Goal: Communication & Community: Answer question/provide support

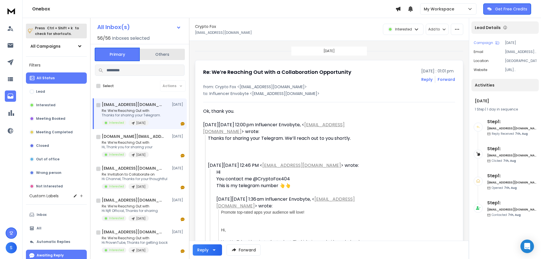
scroll to position [51, 0]
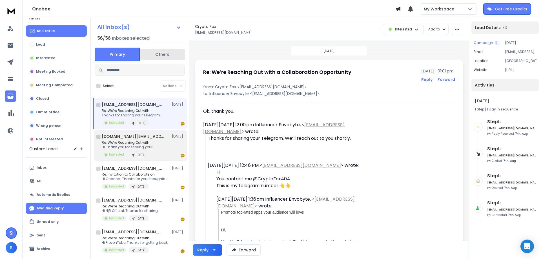
click at [131, 140] on p "Re: We’re Reaching Out with" at bounding box center [127, 142] width 51 height 5
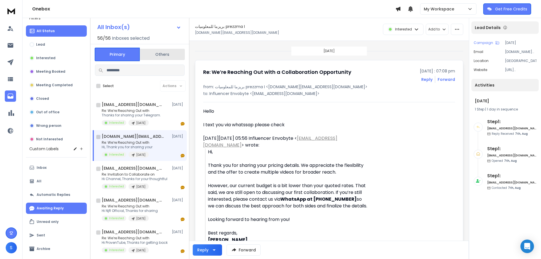
click at [173, 9] on h1 "Onebox" at bounding box center [213, 9] width 363 height 7
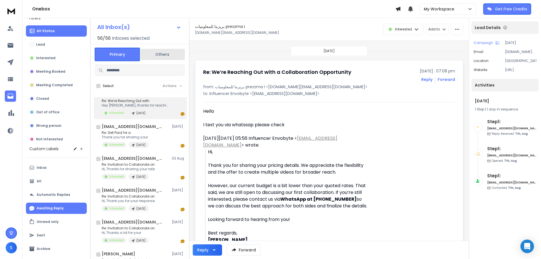
scroll to position [0, 0]
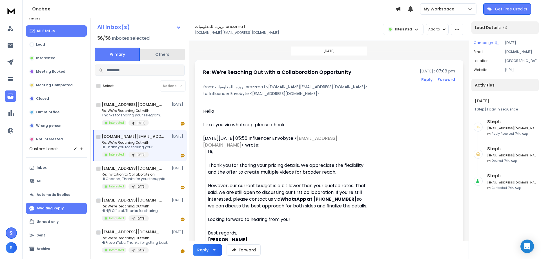
click at [131, 148] on p "Hi, Thank you for sharing your" at bounding box center [127, 147] width 51 height 5
click at [142, 118] on div "Re: We’re Reaching Out with Thanks for sharing your Telegram. Interested August…" at bounding box center [131, 117] width 59 height 17
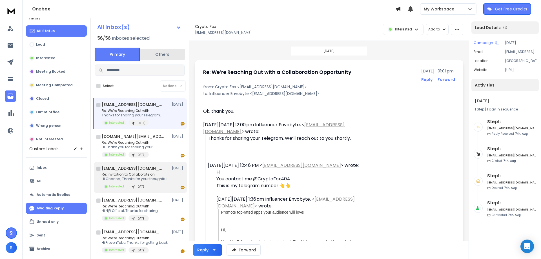
click at [134, 168] on h1 "arborgroupoutreach@gmail.com" at bounding box center [133, 168] width 62 height 6
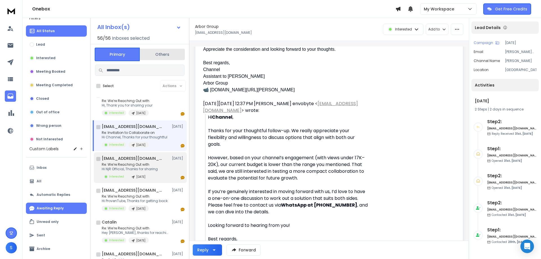
scroll to position [56, 0]
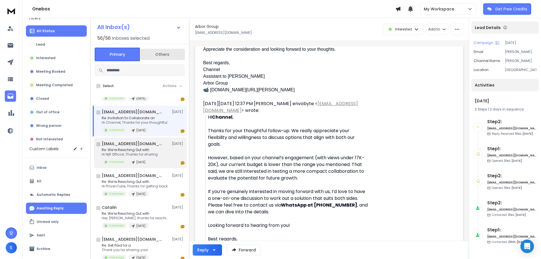
click at [133, 150] on p "Re: We’re Reaching Out with" at bounding box center [130, 150] width 56 height 5
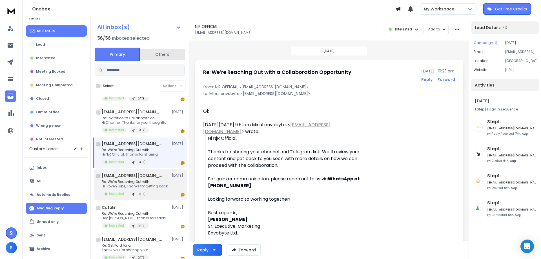
click at [111, 183] on p "Re: We’re Reaching Out with" at bounding box center [135, 182] width 66 height 5
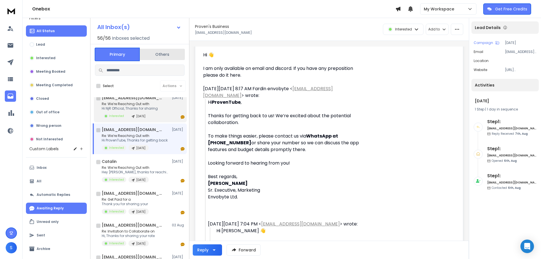
scroll to position [141, 0]
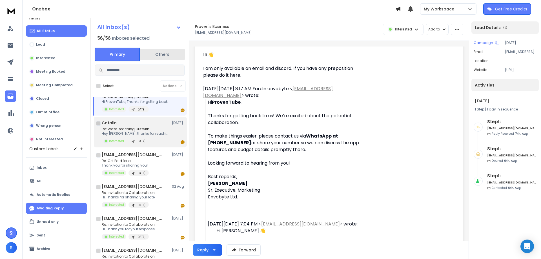
click at [123, 135] on p "Hey [PERSON_NAME], thanks for reaching" at bounding box center [136, 133] width 68 height 5
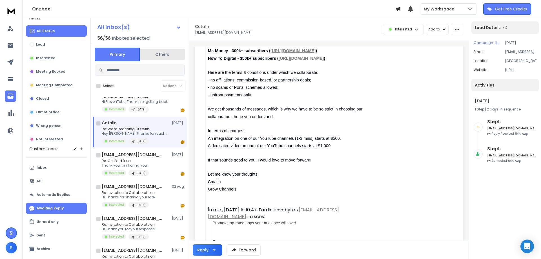
scroll to position [197, 0]
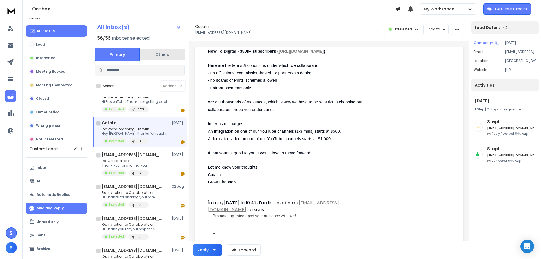
click at [199, 101] on div "Re: We’re Reaching Out with a Collaboration Opportunity 8 August 2025 : 07:29 p…" at bounding box center [329, 159] width 268 height 592
click at [138, 156] on h1 "protoboom081@gmail.com" at bounding box center [133, 155] width 62 height 6
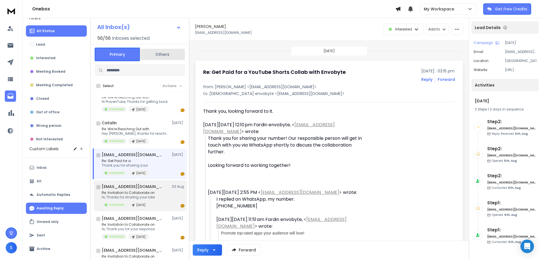
click at [148, 188] on h1 "meg@legendsmgmt.com" at bounding box center [133, 187] width 62 height 6
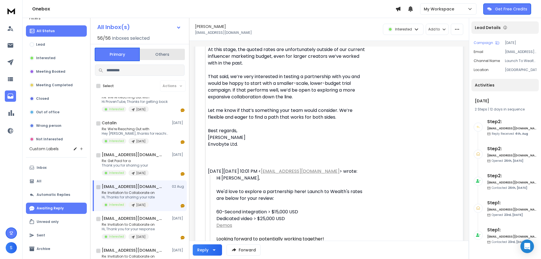
scroll to position [169, 0]
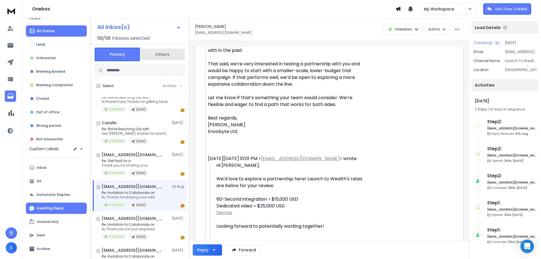
click at [217, 215] on link "Demos" at bounding box center [225, 212] width 16 height 6
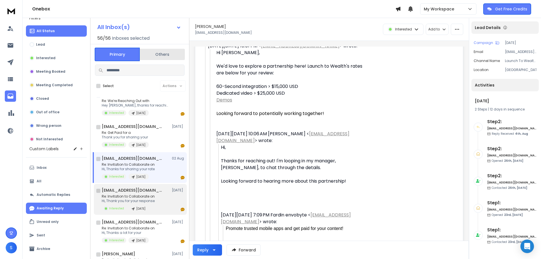
click at [152, 189] on div "info@crazy-net.com 31 Jul" at bounding box center [143, 190] width 83 height 6
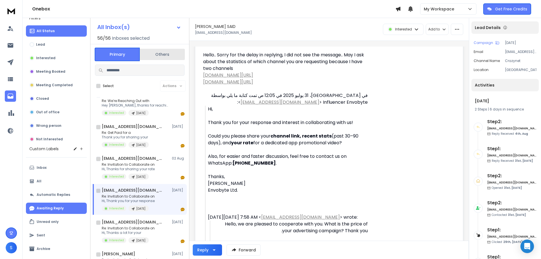
scroll to position [0, 0]
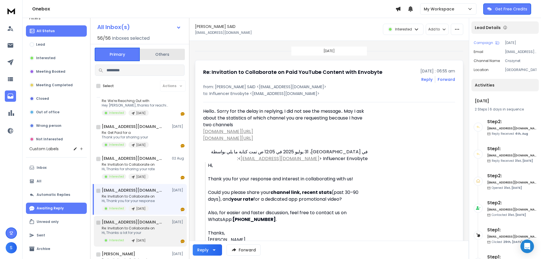
click at [123, 222] on h1 "info@easycommerce.pk" at bounding box center [133, 222] width 62 height 6
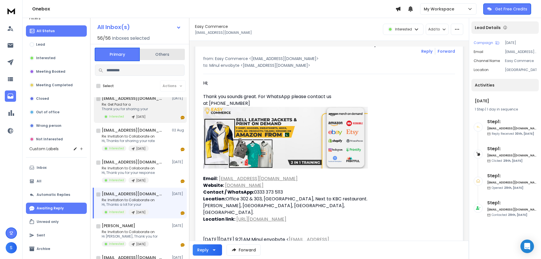
scroll to position [254, 0]
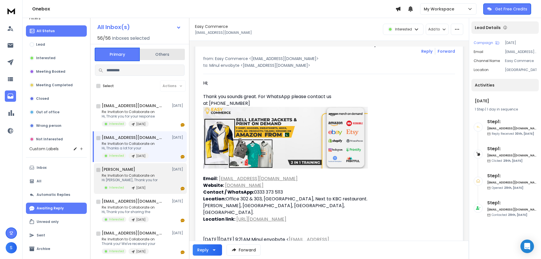
click at [128, 172] on div "Mia Kim 29 Jul" at bounding box center [143, 170] width 83 height 6
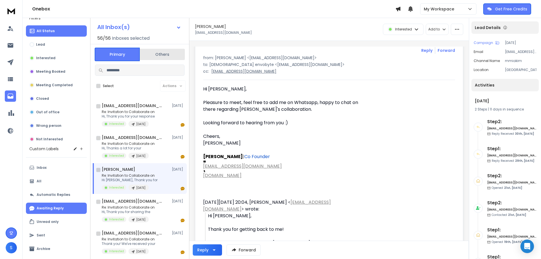
scroll to position [56, 0]
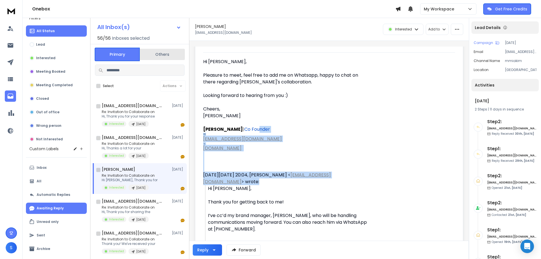
drag, startPoint x: 252, startPoint y: 129, endPoint x: 383, endPoint y: 184, distance: 142.1
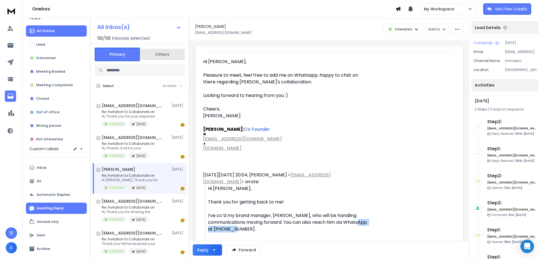
drag, startPoint x: 274, startPoint y: 228, endPoint x: 239, endPoint y: 228, distance: 35.8
click at [239, 228] on div "Hi Hassan, Thank you for getting back to me! I’ve cc’d my brand manager, Edward…" at bounding box center [288, 225] width 160 height 81
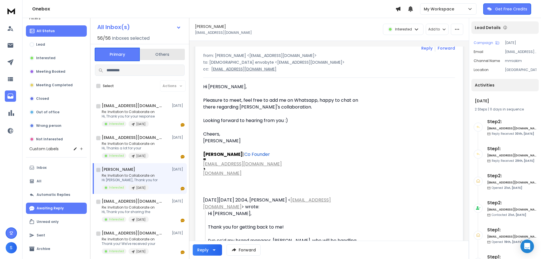
scroll to position [0, 0]
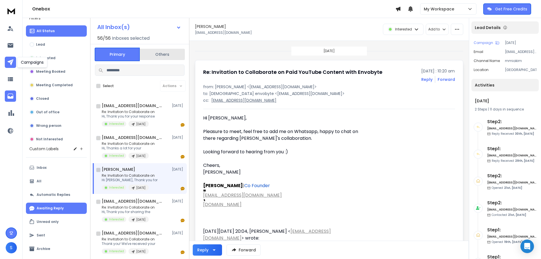
click at [13, 66] on link at bounding box center [10, 62] width 11 height 11
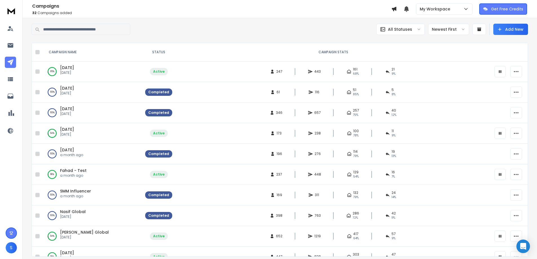
click at [342, 17] on div "Campaigns 32 Campaigns added My Workspace Get Free Credits" at bounding box center [268, 9] width 537 height 18
click at [112, 27] on input at bounding box center [81, 29] width 99 height 11
click at [201, 26] on div at bounding box center [156, 29] width 248 height 11
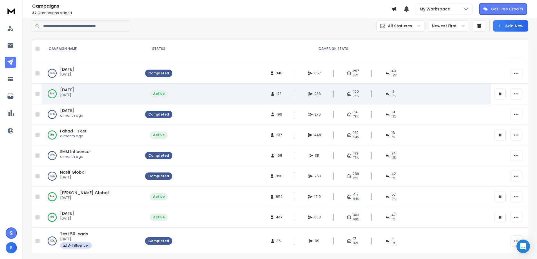
scroll to position [85, 0]
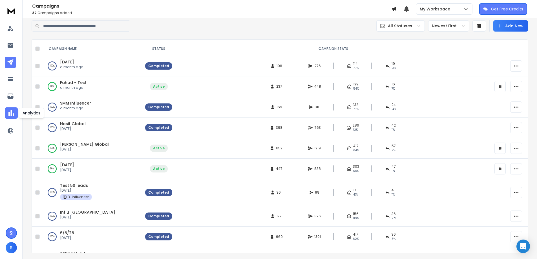
click at [16, 114] on link at bounding box center [11, 113] width 13 height 13
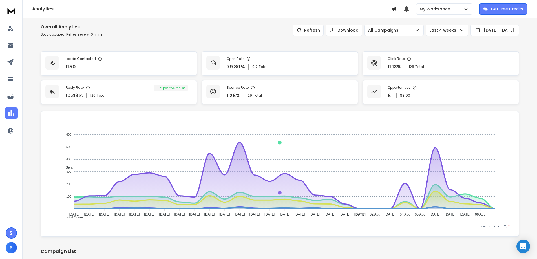
drag, startPoint x: 376, startPoint y: 165, endPoint x: 401, endPoint y: 195, distance: 39.6
drag, startPoint x: 401, startPoint y: 195, endPoint x: 532, endPoint y: 176, distance: 131.9
click at [10, 60] on icon at bounding box center [10, 62] width 7 height 7
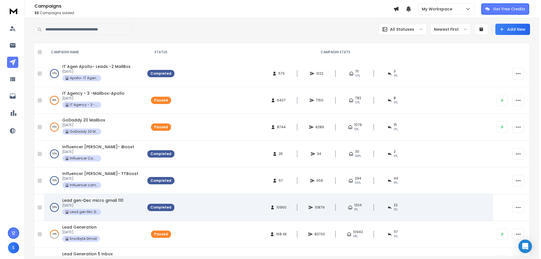
scroll to position [530, 0]
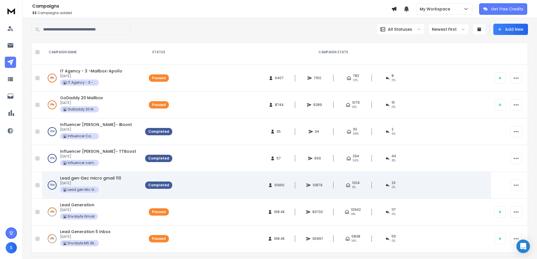
click at [115, 182] on p "[DATE]" at bounding box center [90, 183] width 61 height 5
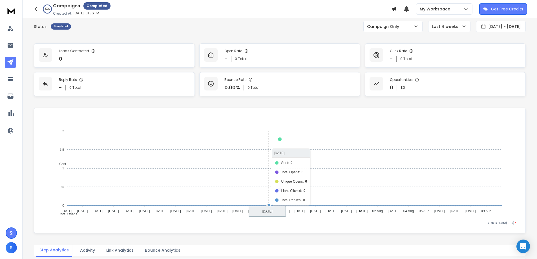
scroll to position [106, 0]
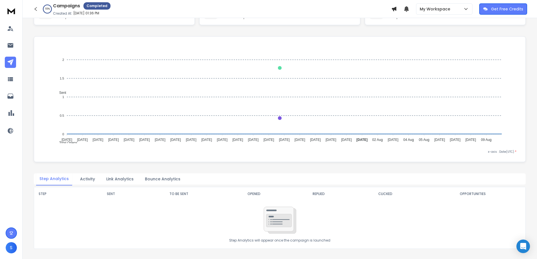
click at [89, 176] on div "Leads Contacted 0 Open Rate - 0 Total Click Rate - 0 Total Reply Rate - 0 Total…" at bounding box center [280, 111] width 492 height 279
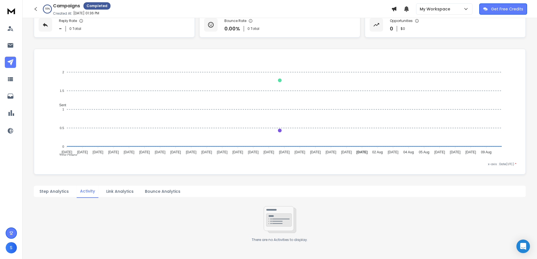
scroll to position [94, 0]
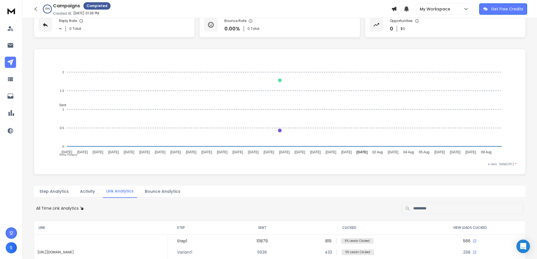
click at [116, 191] on button "Link Analytics" at bounding box center [120, 191] width 34 height 13
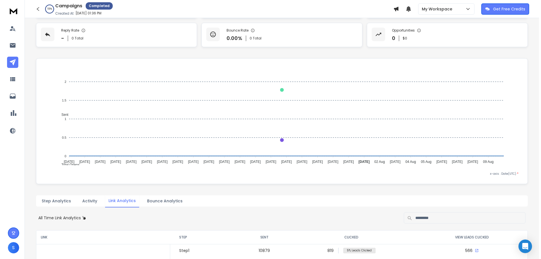
scroll to position [0, 0]
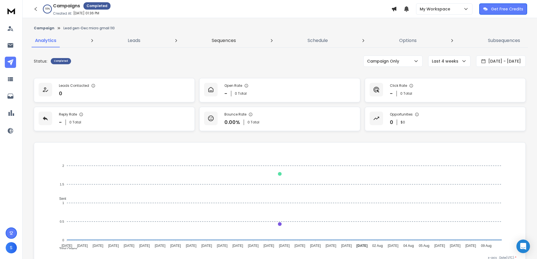
click at [234, 41] on p "Sequences" at bounding box center [224, 40] width 24 height 7
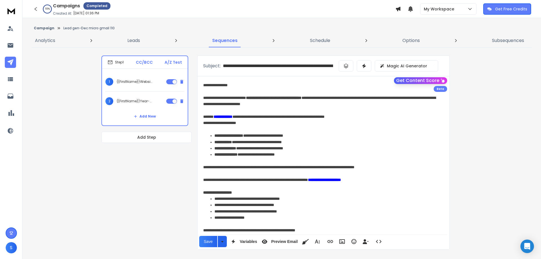
click at [127, 102] on p "{{FirstName}}Year-End Website Combo– Build, Rank & Grow Your Business!" at bounding box center [135, 101] width 36 height 5
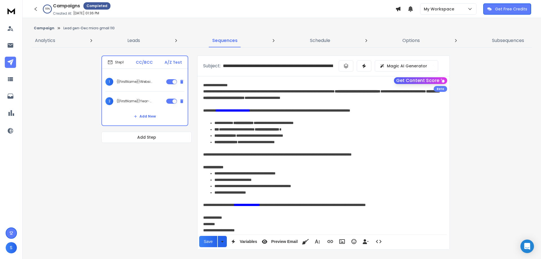
click at [117, 84] on div "1 {{FirstName}}Website Combo Deal: Business Website, SEO, Logo & More" at bounding box center [128, 82] width 47 height 8
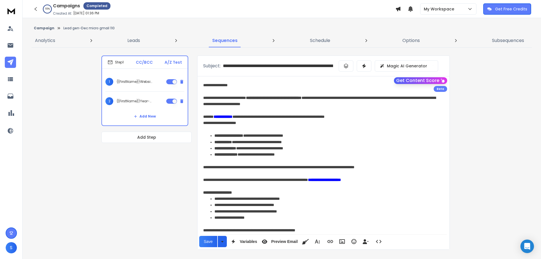
click at [123, 99] on p "{{FirstName}}Year-End Website Combo– Build, Rank & Grow Your Business!" at bounding box center [135, 101] width 36 height 5
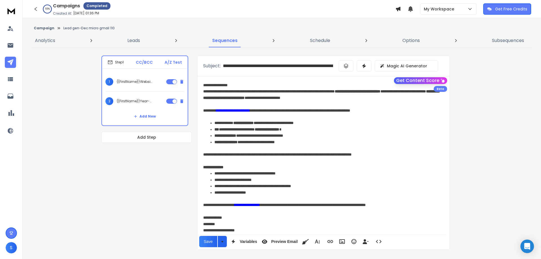
click at [249, 205] on link "**********" at bounding box center [247, 205] width 25 height 4
click at [333, 155] on div "**********" at bounding box center [321, 154] width 237 height 6
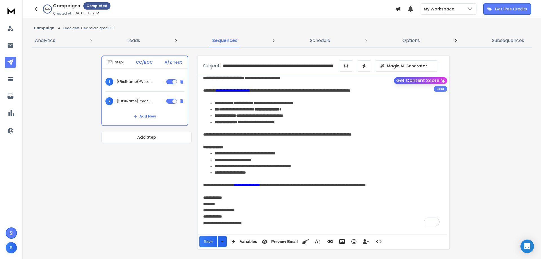
click at [131, 85] on div "1 {{FirstName}}Website Combo Deal: Business Website, SEO, Logo & More" at bounding box center [128, 82] width 47 height 8
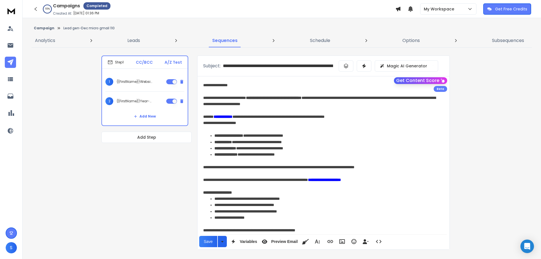
click at [130, 101] on p "{{FirstName}}Year-End Website Combo– Build, Rank & Grow Your Business!" at bounding box center [135, 101] width 36 height 5
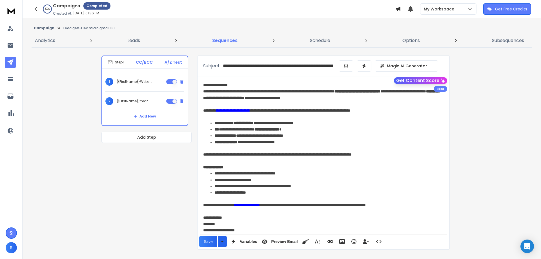
click at [123, 81] on p "{{FirstName}}Website Combo Deal: Business Website, SEO, Logo & More" at bounding box center [135, 82] width 36 height 5
type input "**********"
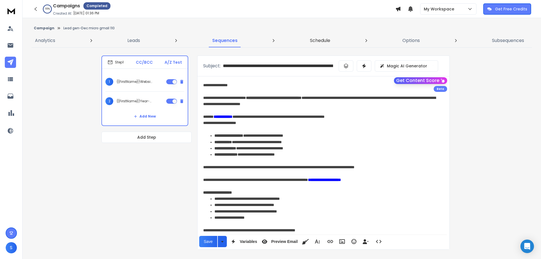
click at [310, 38] on p "Schedule" at bounding box center [320, 40] width 20 height 7
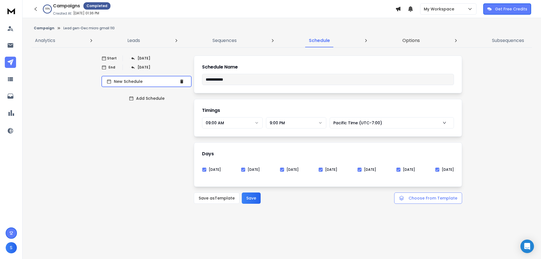
click at [401, 40] on link "Options" at bounding box center [411, 41] width 24 height 14
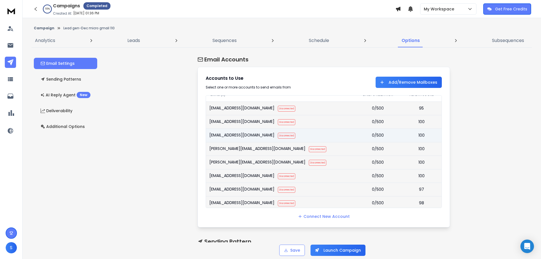
scroll to position [10, 0]
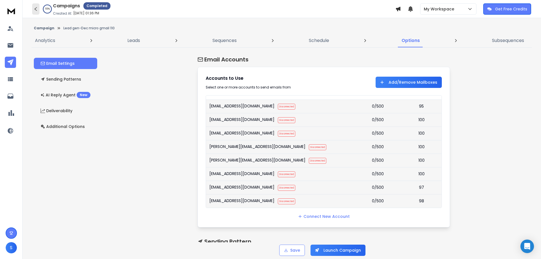
click at [34, 5] on button at bounding box center [35, 8] width 7 height 11
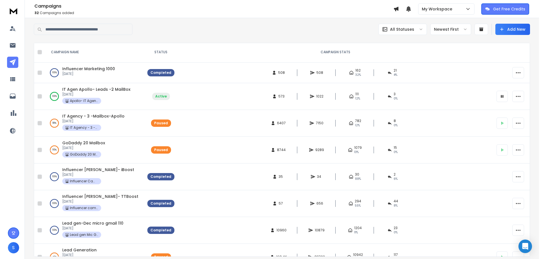
scroll to position [530, 0]
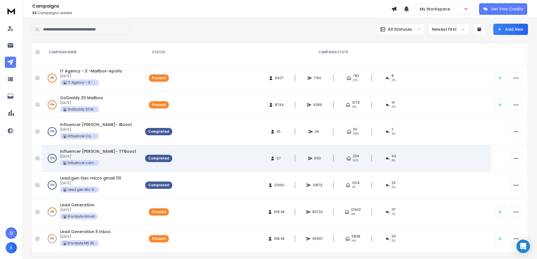
click at [116, 153] on div "100 % Influencer [PERSON_NAME]- TTBoost [DATE] Influencer camp-TTBoost" at bounding box center [92, 159] width 89 height 20
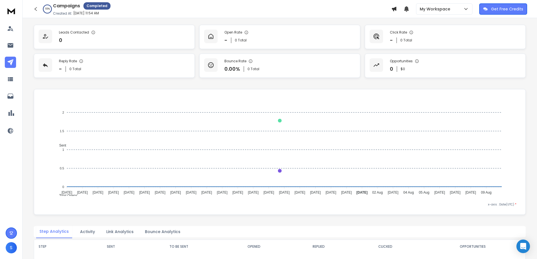
scroll to position [106, 0]
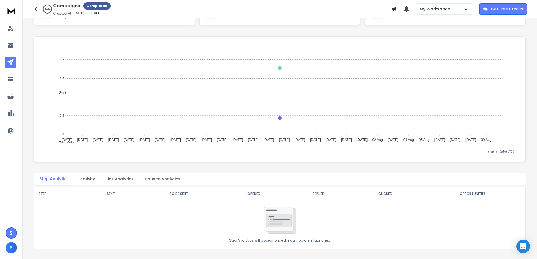
click at [111, 180] on button "Link Analytics" at bounding box center [120, 179] width 34 height 12
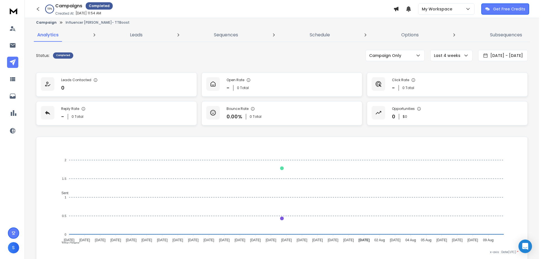
scroll to position [0, 0]
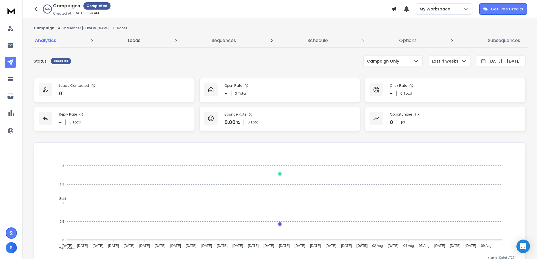
click at [133, 40] on p "Leads" at bounding box center [134, 40] width 13 height 7
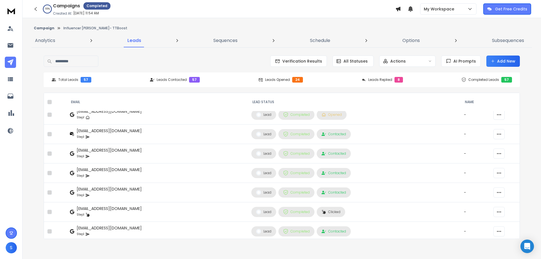
scroll to position [592, 0]
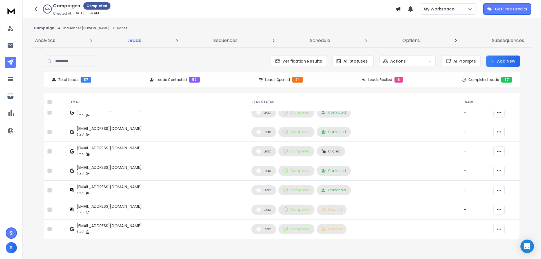
drag, startPoint x: 237, startPoint y: 74, endPoint x: 234, endPoint y: 63, distance: 11.2
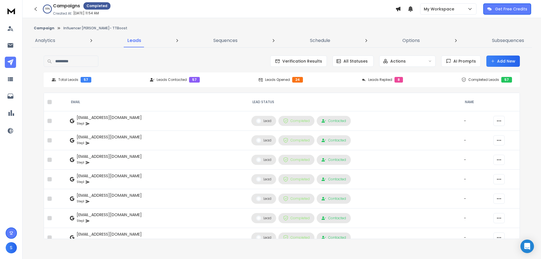
scroll to position [0, 0]
click at [228, 38] on p "Sequences" at bounding box center [225, 40] width 24 height 7
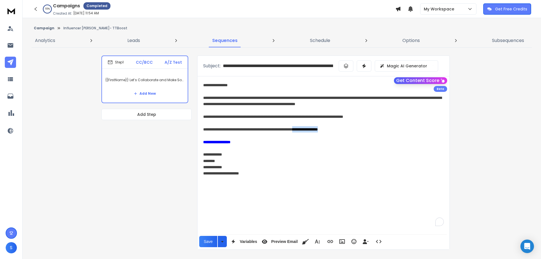
drag, startPoint x: 314, startPoint y: 129, endPoint x: 350, endPoint y: 127, distance: 36.4
click at [350, 127] on div "**********" at bounding box center [323, 129] width 241 height 6
click at [290, 143] on div "**********" at bounding box center [323, 142] width 241 height 6
click at [293, 138] on div "To enrich screen reader interactions, please activate Accessibility in Grammarl…" at bounding box center [323, 136] width 241 height 6
click at [418, 80] on button "Get Content Score" at bounding box center [420, 80] width 53 height 7
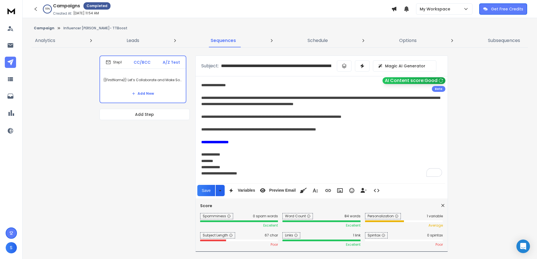
click at [299, 67] on input "**********" at bounding box center [276, 66] width 110 height 7
drag, startPoint x: 299, startPoint y: 67, endPoint x: 296, endPoint y: 69, distance: 3.2
click at [296, 69] on input "**********" at bounding box center [276, 66] width 110 height 7
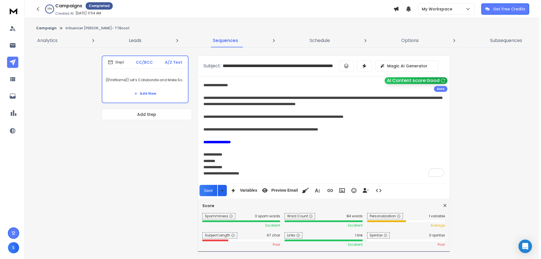
scroll to position [0, 0]
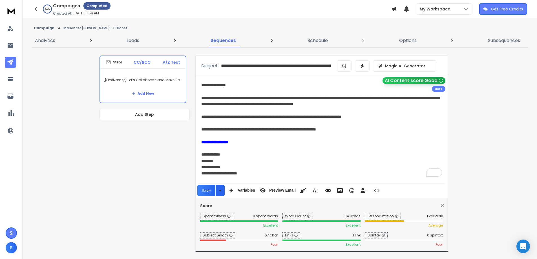
click at [379, 163] on div "********" at bounding box center [321, 161] width 241 height 6
click at [319, 39] on p "Schedule" at bounding box center [318, 40] width 20 height 7
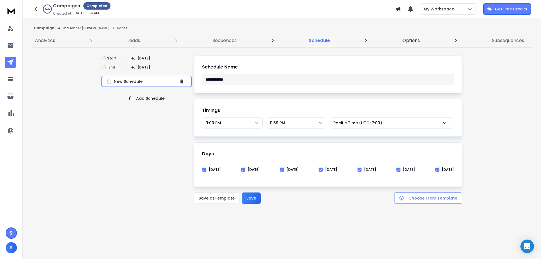
click at [403, 40] on p "Options" at bounding box center [411, 40] width 17 height 7
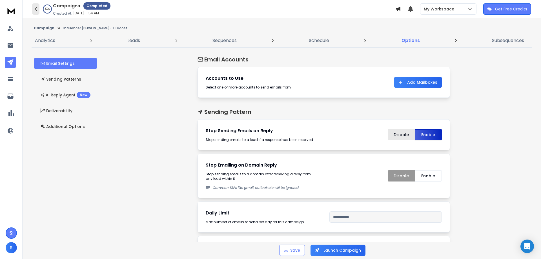
click at [35, 10] on icon at bounding box center [35, 8] width 5 height 5
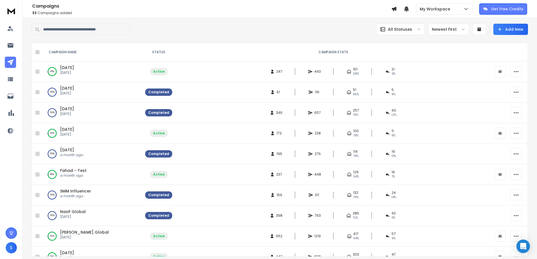
click at [11, 185] on div "S" at bounding box center [11, 129] width 23 height 259
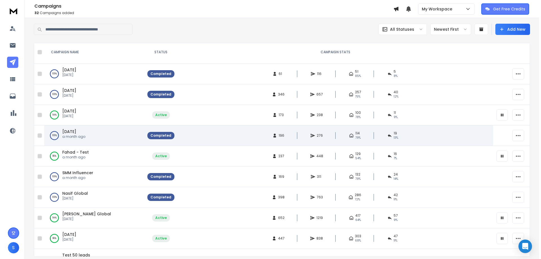
scroll to position [56, 0]
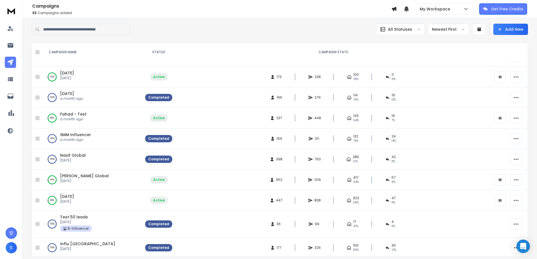
click at [13, 167] on div "S" at bounding box center [11, 129] width 23 height 259
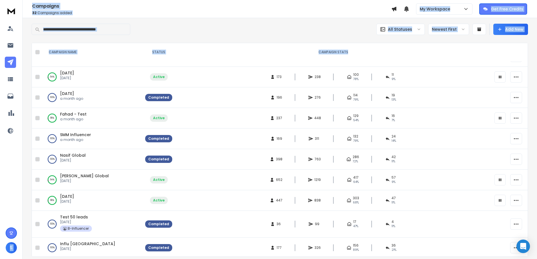
drag, startPoint x: 345, startPoint y: 52, endPoint x: 0, endPoint y: 70, distance: 345.2
click at [0, 70] on div "S Campaigns 32 Campaigns added My Workspace Get Free Credits Campaigns 32 Campa…" at bounding box center [268, 131] width 537 height 262
click at [119, 4] on h1 "Campaigns" at bounding box center [211, 6] width 359 height 7
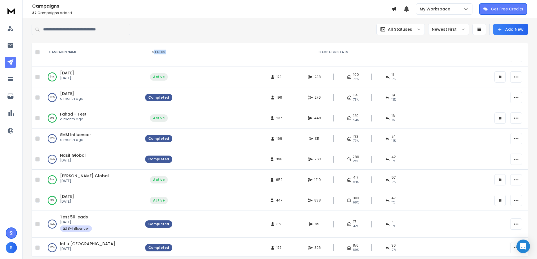
drag, startPoint x: 153, startPoint y: 50, endPoint x: 179, endPoint y: 55, distance: 26.3
click at [179, 55] on tr "CAMPAIGN NAME STATUS CAMPAIGN STATS" at bounding box center [280, 52] width 496 height 18
click at [179, 55] on th "CAMPAIGN STATS" at bounding box center [333, 52] width 315 height 18
drag, startPoint x: 151, startPoint y: 51, endPoint x: 191, endPoint y: 52, distance: 40.6
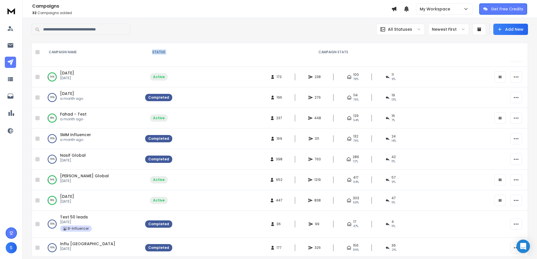
click at [191, 52] on tr "CAMPAIGN NAME STATUS CAMPAIGN STATS" at bounding box center [280, 52] width 496 height 18
click at [191, 52] on th "CAMPAIGN STATS" at bounding box center [333, 52] width 315 height 18
click at [24, 259] on div at bounding box center [22, 264] width 7 height 7
click at [192, 57] on th "CAMPAIGN STATS" at bounding box center [333, 52] width 315 height 18
drag, startPoint x: 168, startPoint y: 52, endPoint x: 138, endPoint y: 52, distance: 29.6
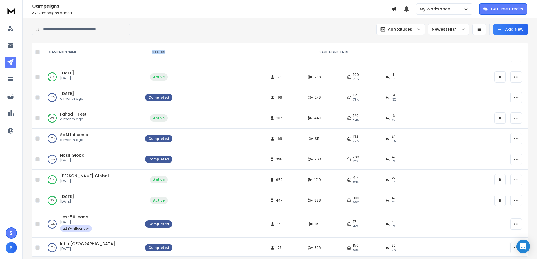
click at [138, 52] on tr "CAMPAIGN NAME STATUS CAMPAIGN STATS" at bounding box center [280, 52] width 496 height 18
click at [7, 259] on div at bounding box center [5, 264] width 7 height 7
click at [215, 46] on th "CAMPAIGN STATS" at bounding box center [333, 52] width 315 height 18
click at [157, 48] on th "STATUS" at bounding box center [159, 52] width 34 height 18
click at [157, 50] on glasp "STATUS" at bounding box center [158, 52] width 13 height 5
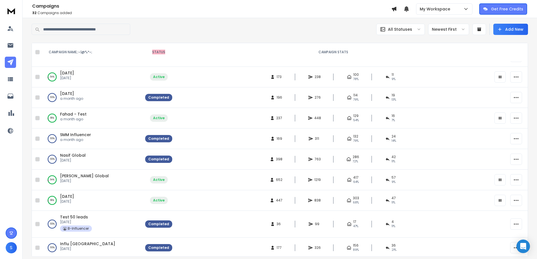
drag, startPoint x: 74, startPoint y: 52, endPoint x: 99, endPoint y: 52, distance: 25.7
click at [99, 52] on th "CAMPAIGN NAME;:~|@%*~;" at bounding box center [92, 52] width 100 height 18
click at [14, 259] on div at bounding box center [13, 264] width 7 height 7
click at [134, 54] on th "CAMPAIGN NA ME" at bounding box center [92, 52] width 100 height 18
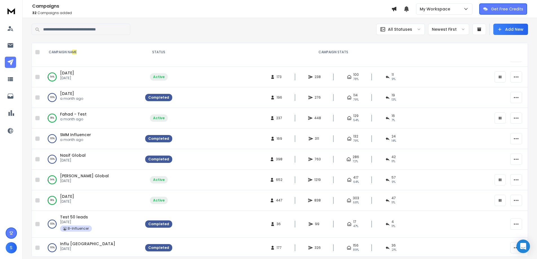
click at [74, 51] on glasp "ME" at bounding box center [74, 52] width 5 height 5
click at [85, 50] on th "CAMPAIGN NAME" at bounding box center [92, 52] width 100 height 18
drag, startPoint x: 72, startPoint y: 27, endPoint x: 155, endPoint y: 38, distance: 83.5
click at [155, 38] on div "Campaigns 32 Campaigns Added All Statuses Newest First Add New CAMPAIGN NAME ST…" at bounding box center [280, 140] width 496 height 233
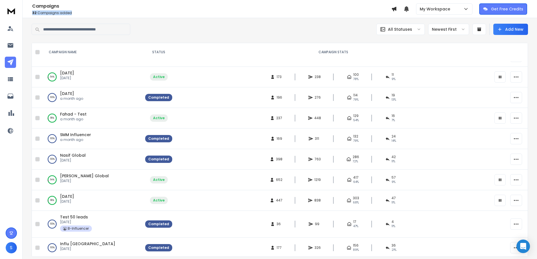
drag, startPoint x: 32, startPoint y: 12, endPoint x: 87, endPoint y: 17, distance: 55.8
click at [87, 17] on div "Campaigns 32 Campaigns added My Workspace Get Free Credits" at bounding box center [268, 9] width 537 height 18
click at [12, 259] on div at bounding box center [13, 264] width 7 height 7
click at [163, 33] on div at bounding box center [156, 29] width 248 height 11
click at [51, 11] on glasp "Campaigns added" at bounding box center [54, 12] width 34 height 5
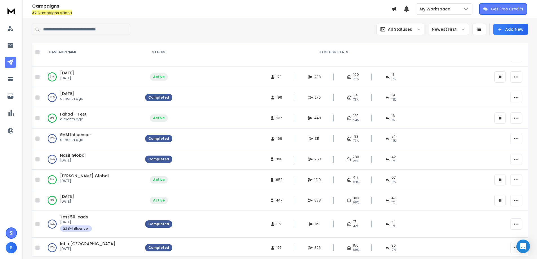
drag, startPoint x: 38, startPoint y: 4, endPoint x: 72, endPoint y: 7, distance: 34.3
click at [72, 7] on h1 "Campaigns" at bounding box center [211, 6] width 359 height 7
click at [19, 259] on html at bounding box center [32, 264] width 65 height 11
drag, startPoint x: 19, startPoint y: 272, endPoint x: 16, endPoint y: 272, distance: 3.4
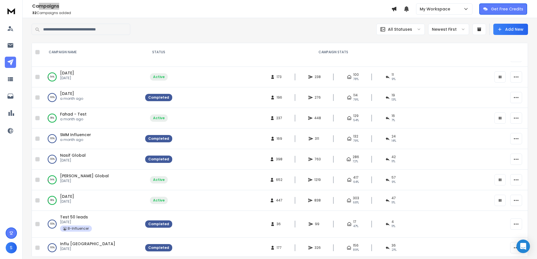
click at [17, 259] on html at bounding box center [32, 264] width 65 height 11
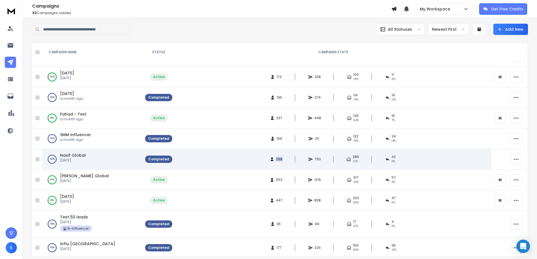
drag, startPoint x: 273, startPoint y: 159, endPoint x: 293, endPoint y: 158, distance: 20.0
click at [293, 158] on div "398 763 286 72 % 42 11 %" at bounding box center [333, 159] width 141 height 9
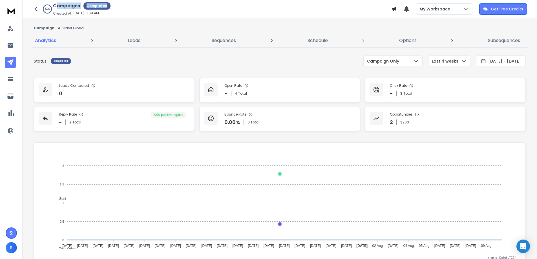
drag, startPoint x: 57, startPoint y: 4, endPoint x: 108, endPoint y: 8, distance: 51.4
click at [108, 8] on div "Campaigns Completed" at bounding box center [82, 5] width 58 height 7
click at [165, 11] on div "100 % Campaigns Completed Created At: [DATE] 11:08 AM My Workspace Get Free Cre…" at bounding box center [268, 9] width 537 height 18
drag, startPoint x: 97, startPoint y: 8, endPoint x: 126, endPoint y: 4, distance: 29.3
click at [126, 4] on div "100 % Campaigns Completed Created At: [DATE] 11:08 AM My Workspace Get Free Cre…" at bounding box center [268, 9] width 537 height 18
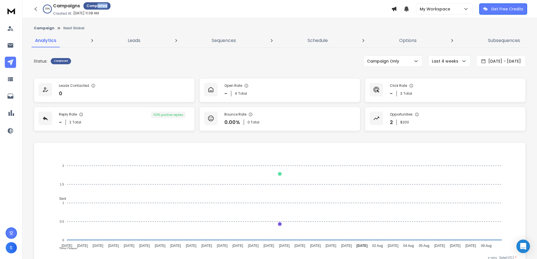
click at [126, 7] on div "100 % Campaigns Completed Created At: [DATE] 11:08 AM My Workspace Get Free Cre…" at bounding box center [268, 9] width 537 height 18
drag, startPoint x: 69, startPoint y: 10, endPoint x: 151, endPoint y: 16, distance: 82.0
click at [151, 16] on div "100 % Campaigns Completed Created At: [DATE] 11:08 AM My Workspace Get Free Cre…" at bounding box center [268, 9] width 537 height 18
click at [12, 94] on icon at bounding box center [10, 96] width 7 height 7
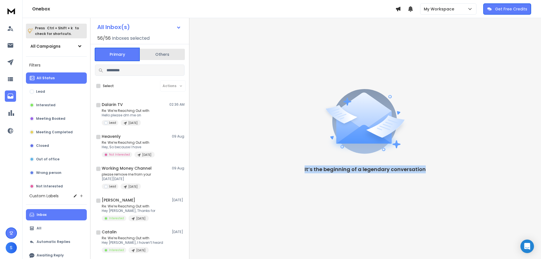
drag, startPoint x: 305, startPoint y: 169, endPoint x: 432, endPoint y: 169, distance: 126.6
click at [432, 169] on div "It’s the beginning of a legendary conversation" at bounding box center [365, 128] width 352 height 220
click at [28, 259] on div at bounding box center [30, 264] width 7 height 7
click at [291, 108] on div "It’s the beginning of a legendary conversation" at bounding box center [365, 128] width 352 height 220
click at [163, 110] on div "Re: We’re Reaching Out with Hello please dm me on Lead [DATE]" at bounding box center [143, 117] width 83 height 17
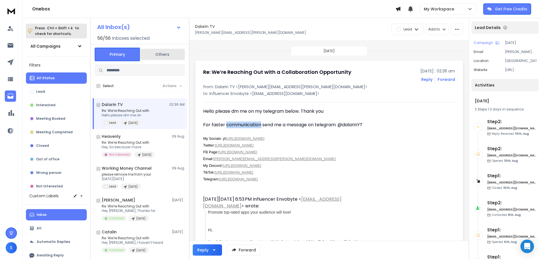
drag, startPoint x: 225, startPoint y: 125, endPoint x: 261, endPoint y: 126, distance: 35.8
click at [261, 126] on div "For faster communication send me a message on telegram: @dalarinYT My Socials: …" at bounding box center [285, 152] width 165 height 61
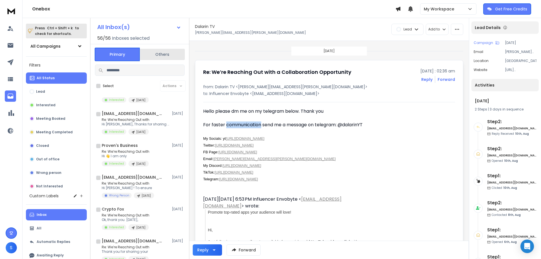
scroll to position [310, 0]
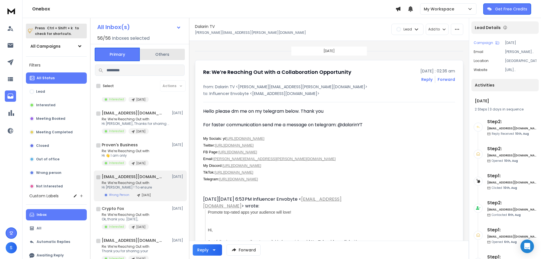
click at [121, 175] on h1 "[EMAIL_ADDRESS][DOMAIN_NAME]" at bounding box center [133, 177] width 62 height 6
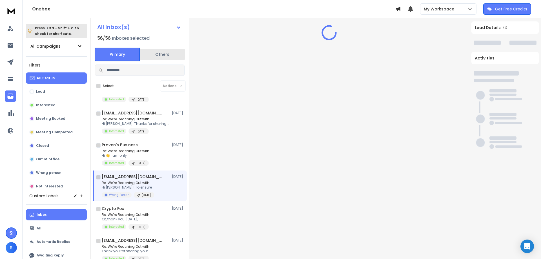
click at [234, 120] on div at bounding box center [329, 147] width 280 height 259
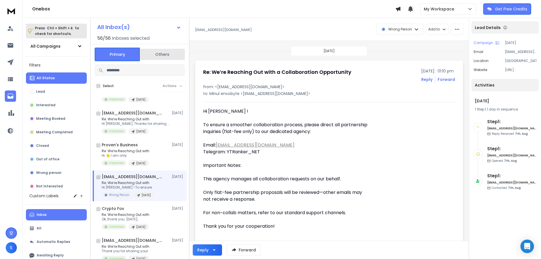
click at [134, 7] on h1 "Onebox" at bounding box center [213, 9] width 363 height 7
click at [407, 160] on div "Re: We’re Reaching Out with a Collaboration Opportunity [DATE] : 01:10 pm Reply…" at bounding box center [329, 158] width 252 height 180
click at [130, 146] on h1 "Proven's Business" at bounding box center [120, 145] width 36 height 6
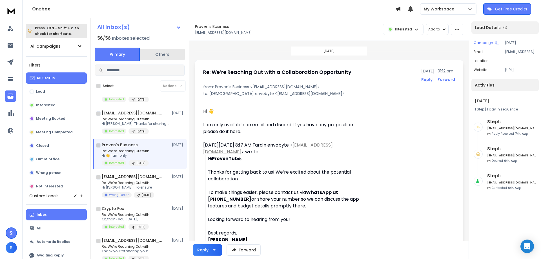
click at [209, 9] on h1 "Onebox" at bounding box center [213, 9] width 363 height 7
click at [268, 115] on div at bounding box center [285, 118] width 165 height 7
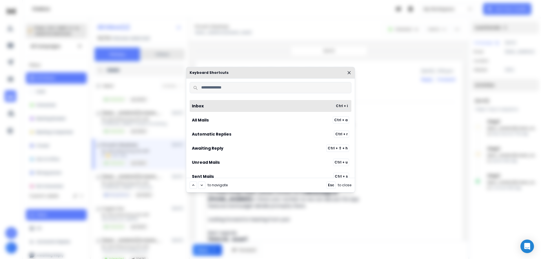
click at [126, 114] on div "Keyboard Shortcuts Inbox Ctrl + i All Mails Ctrl + a Automatic Replies Ctrl + r…" at bounding box center [270, 129] width 541 height 137
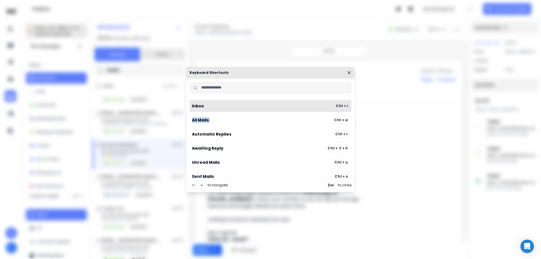
click at [126, 114] on div "Keyboard Shortcuts Inbox Ctrl + i All Mails Ctrl + a Automatic Replies Ctrl + r…" at bounding box center [270, 129] width 541 height 137
click at [258, 23] on div "Keyboard Shortcuts Inbox Ctrl + i All Mails Ctrl + a Automatic Replies Ctrl + r…" at bounding box center [270, 129] width 541 height 259
click at [453, 126] on div "Keyboard Shortcuts Inbox Ctrl + i All Mails Ctrl + a Automatic Replies Ctrl + r…" at bounding box center [270, 129] width 541 height 137
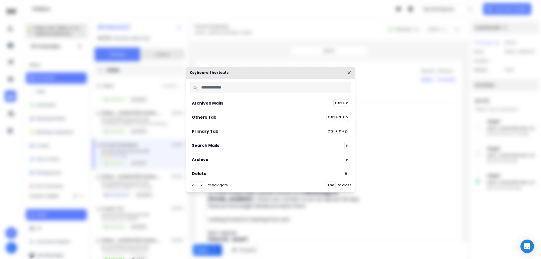
scroll to position [0, 0]
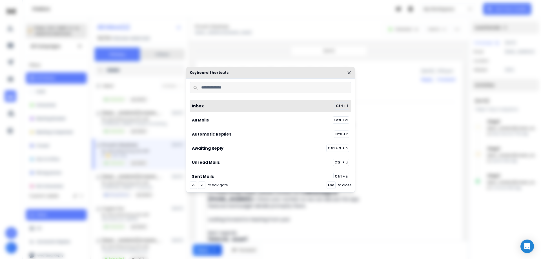
click at [349, 70] on icon at bounding box center [349, 72] width 5 height 5
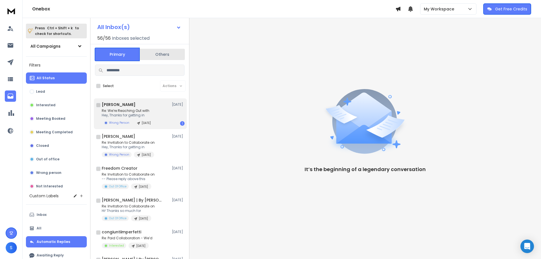
click at [136, 111] on p "Re: We’re Reaching Out with" at bounding box center [128, 111] width 52 height 5
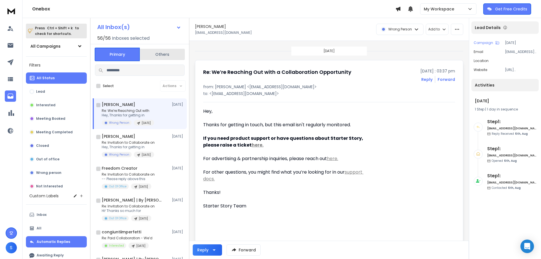
scroll to position [28, 0]
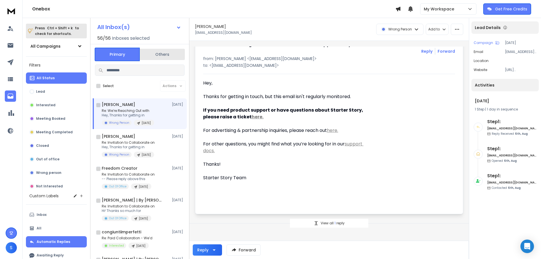
click at [337, 130] on link "here." at bounding box center [332, 130] width 11 height 6
click at [255, 116] on link "here." at bounding box center [258, 117] width 12 height 6
click at [71, 64] on h3 "Filters" at bounding box center [56, 65] width 61 height 8
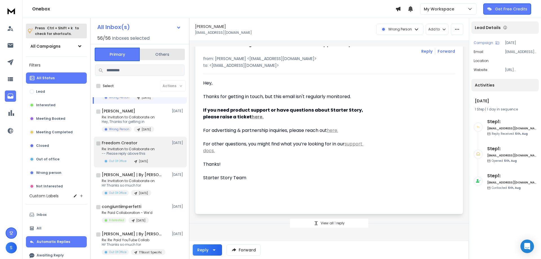
scroll to position [0, 0]
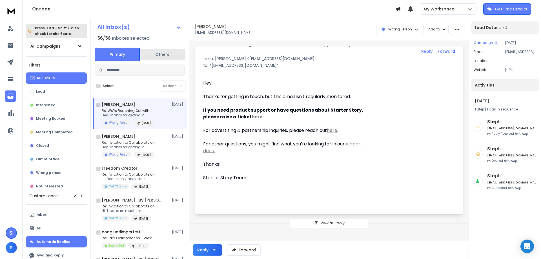
click at [521, 69] on p "[URL][DOMAIN_NAME]" at bounding box center [521, 70] width 32 height 5
click at [336, 66] on p "to: <[EMAIL_ADDRESS][DOMAIN_NAME]>" at bounding box center [329, 66] width 252 height 6
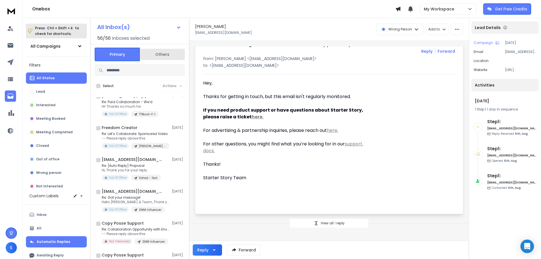
scroll to position [282, 0]
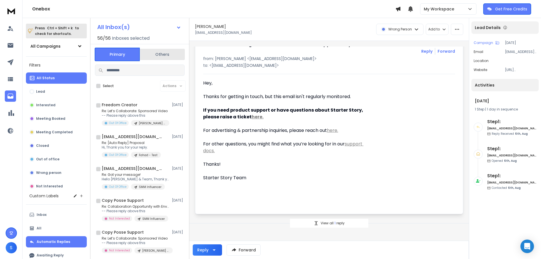
click at [160, 55] on button "Others" at bounding box center [162, 54] width 45 height 12
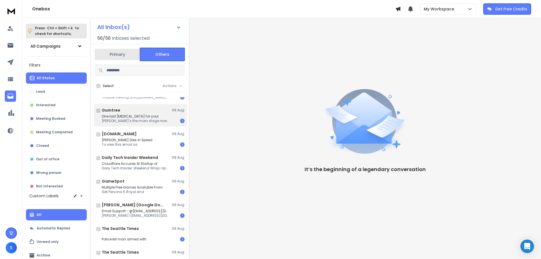
scroll to position [141, 0]
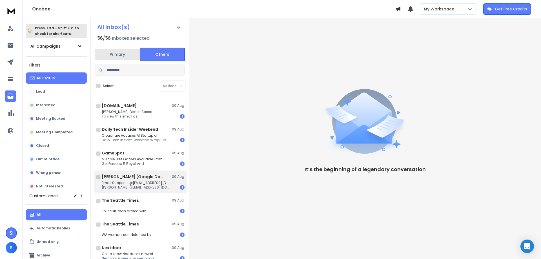
click at [118, 181] on p "Email Support - @[EMAIL_ADDRESS][DOMAIN_NAME], as" at bounding box center [136, 183] width 68 height 5
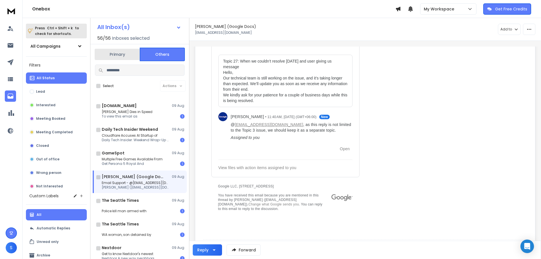
scroll to position [54, 0]
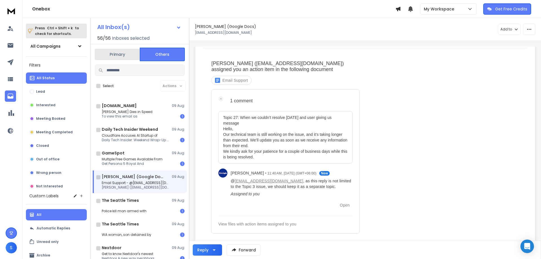
click at [228, 77] on div "Email Support" at bounding box center [232, 80] width 40 height 8
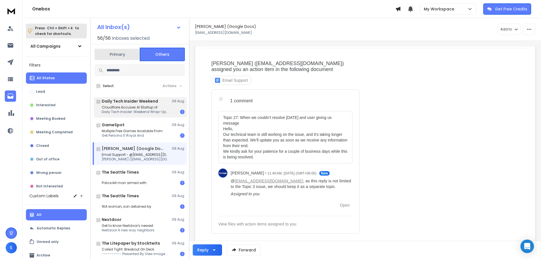
scroll to position [197, 0]
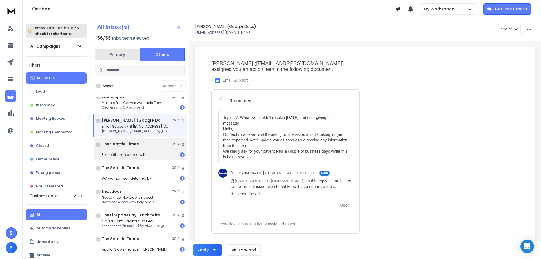
click at [124, 149] on div "Police kill man armed with 1" at bounding box center [143, 152] width 83 height 9
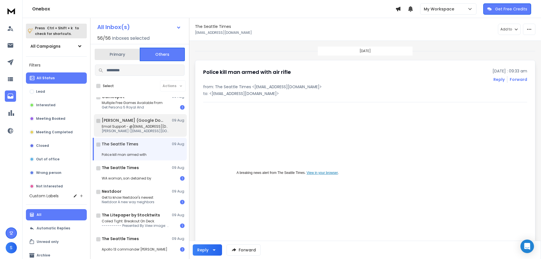
click at [129, 120] on h1 "[PERSON_NAME] (Google Docs)" at bounding box center [133, 121] width 62 height 6
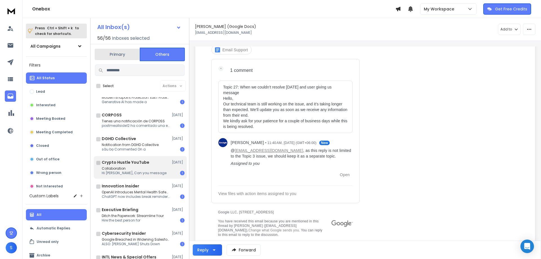
scroll to position [564, 0]
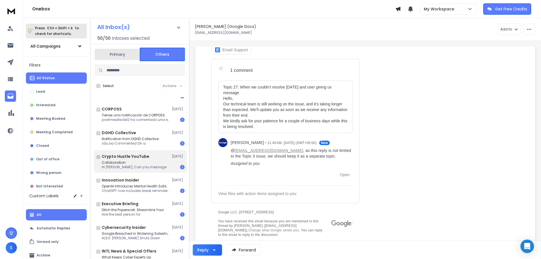
click at [143, 161] on p "Collaboration" at bounding box center [134, 162] width 65 height 5
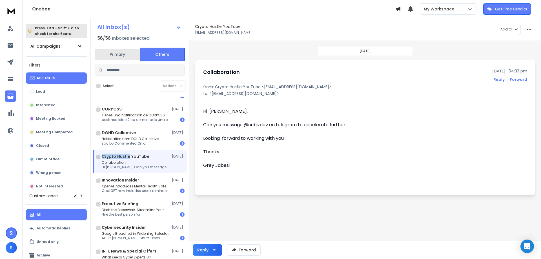
drag, startPoint x: 101, startPoint y: 156, endPoint x: 128, endPoint y: 156, distance: 26.5
click at [128, 156] on div "Crypto Hustle YouTube [DATE] Collaboration Hi [PERSON_NAME], Can you message" at bounding box center [140, 161] width 93 height 23
copy h1 "Crypto Hustle"
drag, startPoint x: 250, startPoint y: 125, endPoint x: 270, endPoint y: 124, distance: 19.5
click at [270, 124] on div "Can you message @cubizdev on telegram to accelerate further." at bounding box center [285, 125] width 165 height 7
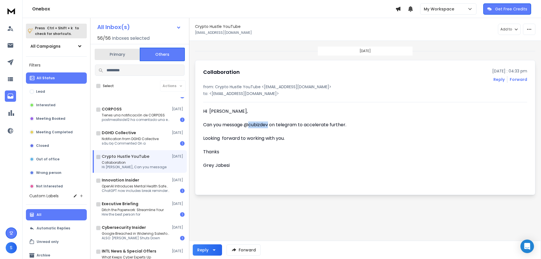
copy div "cubizdev"
click at [348, 127] on div "Can you message @cubizdev on telegram to accelerate further." at bounding box center [285, 125] width 165 height 7
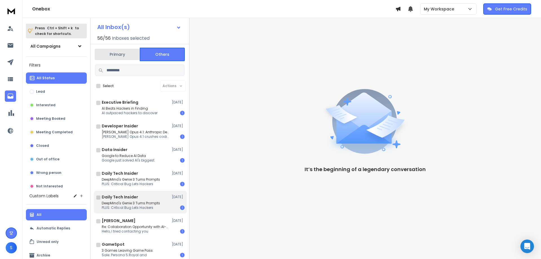
scroll to position [1522, 0]
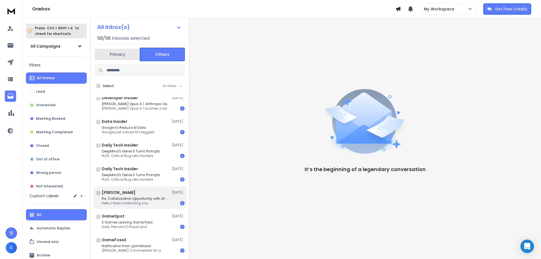
click at [133, 195] on div "[PERSON_NAME] [DATE]" at bounding box center [143, 193] width 83 height 6
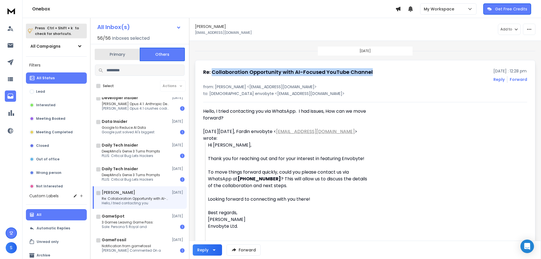
drag, startPoint x: 376, startPoint y: 71, endPoint x: 212, endPoint y: 77, distance: 163.9
click at [212, 77] on div "Re: Collaboration Opportunity with AI-Focused YouTube Channel [DATE] : 12:28 pm…" at bounding box center [365, 75] width 324 height 15
click at [367, 96] on p "to: [PERSON_NAME] envobyte <[EMAIL_ADDRESS][DOMAIN_NAME]>" at bounding box center [365, 94] width 324 height 6
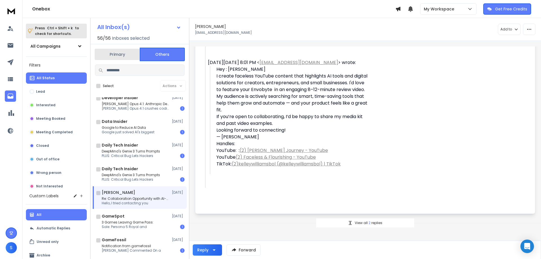
scroll to position [204, 0]
click at [297, 149] on link "(2) [PERSON_NAME] Journey - YouTube" at bounding box center [284, 150] width 89 height 6
click at [275, 157] on link "(2) Faceless & Flourishing - YouTube" at bounding box center [276, 157] width 80 height 6
click at [260, 162] on link "(2)kelleywilliamsbol (@kelleywilliamsbol) | TikTok" at bounding box center [286, 164] width 109 height 6
drag, startPoint x: 368, startPoint y: 221, endPoint x: 368, endPoint y: 217, distance: 4.5
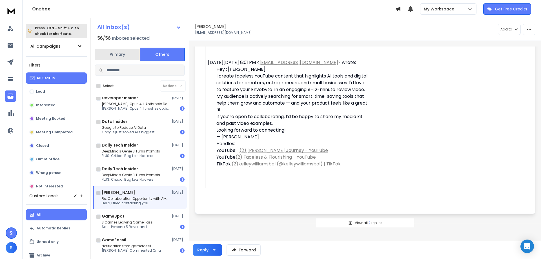
click at [369, 221] on span "2" at bounding box center [370, 222] width 3 height 5
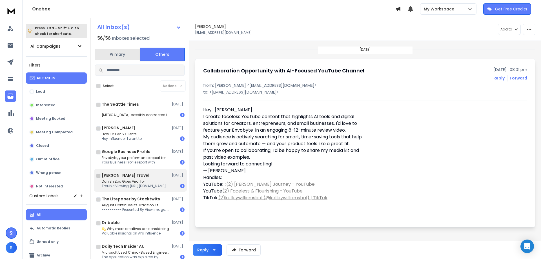
scroll to position [1692, 0]
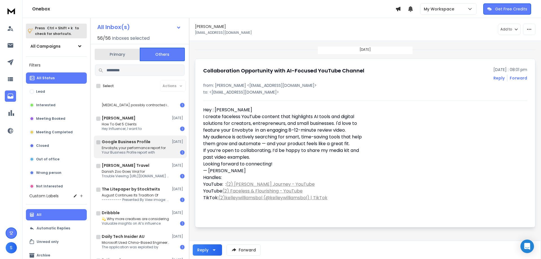
click at [130, 141] on h1 "Google Business Profile" at bounding box center [126, 142] width 49 height 6
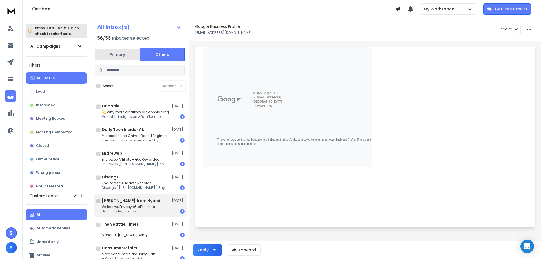
scroll to position [1776, 0]
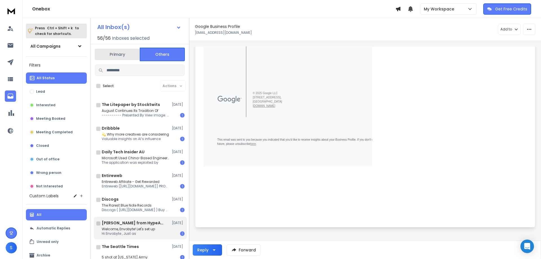
click at [138, 225] on h1 "[PERSON_NAME] from HypeAuditor" at bounding box center [133, 223] width 62 height 6
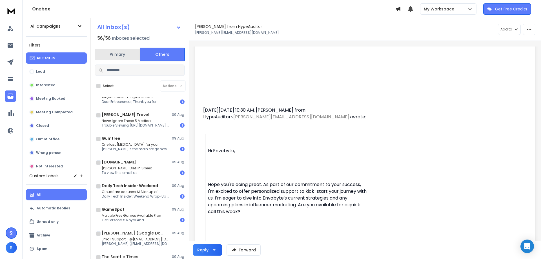
scroll to position [0, 0]
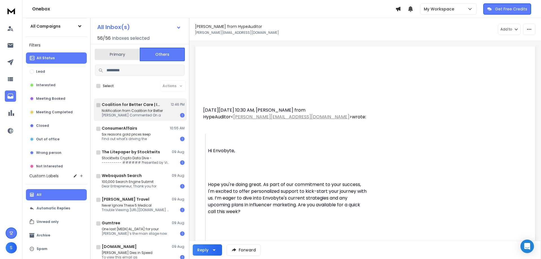
click at [117, 108] on div "Coalition for Better Care | Improving Long-Term Care 12:46 PM Notification from…" at bounding box center [143, 110] width 83 height 16
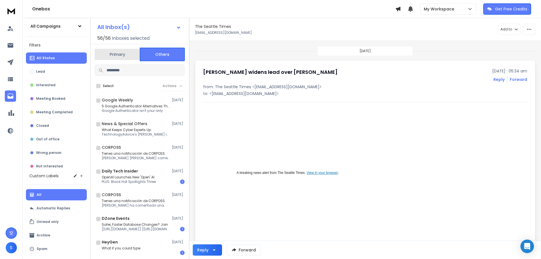
scroll to position [857, 0]
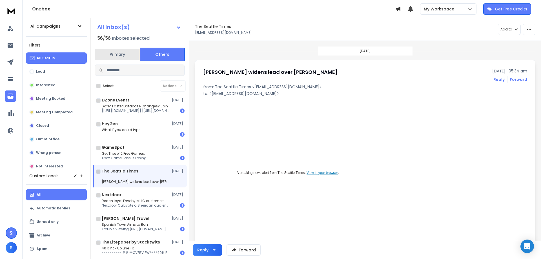
click at [123, 54] on button "Primary" at bounding box center [117, 54] width 45 height 12
